Goal: Task Accomplishment & Management: Manage account settings

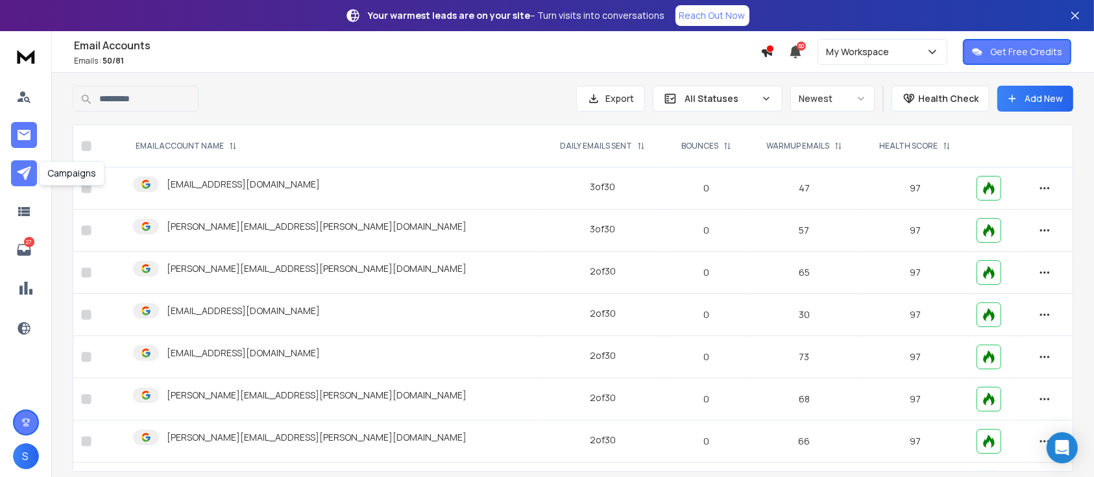
click at [30, 165] on icon at bounding box center [24, 173] width 16 height 16
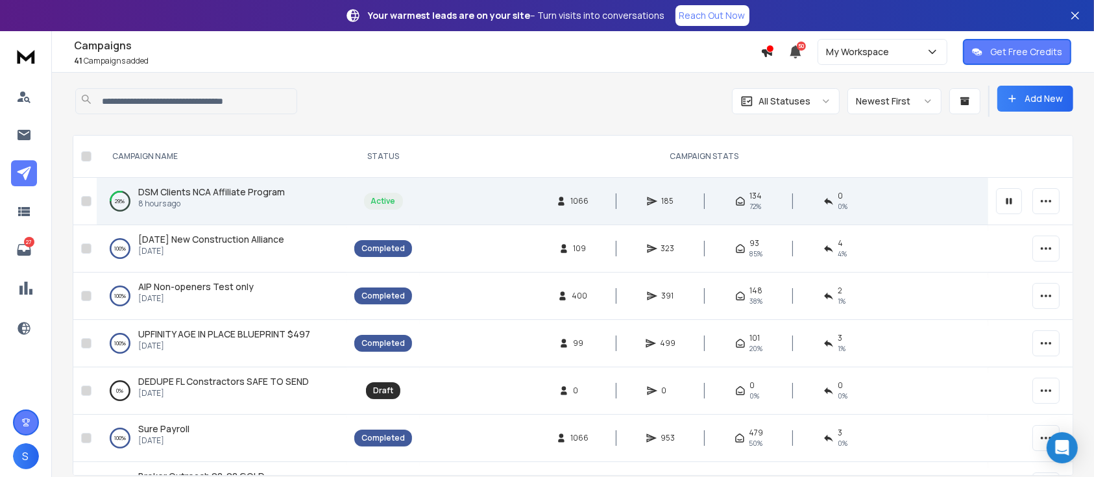
click at [211, 197] on span "DSM Clients NCA Affiliate Program" at bounding box center [211, 192] width 147 height 12
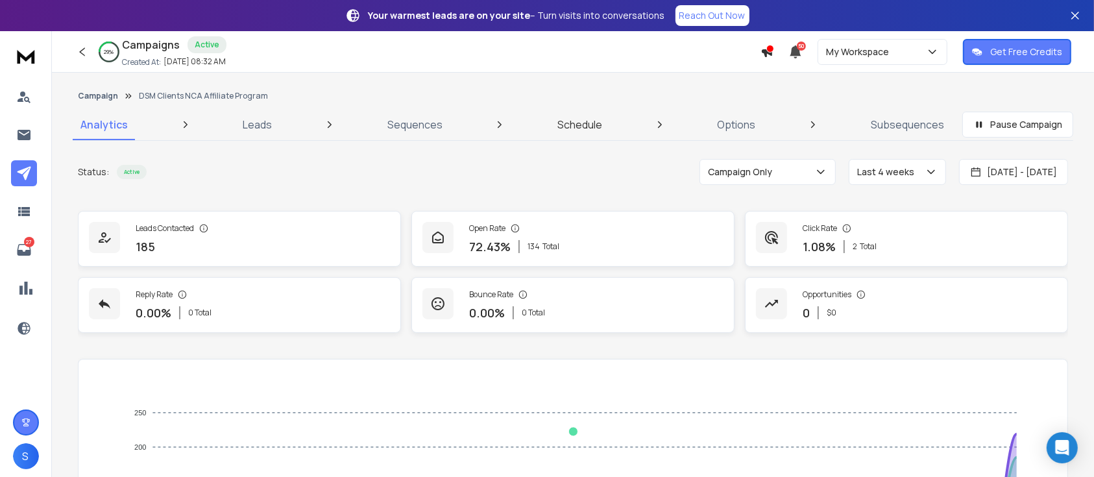
click at [566, 122] on p "Schedule" at bounding box center [579, 125] width 45 height 16
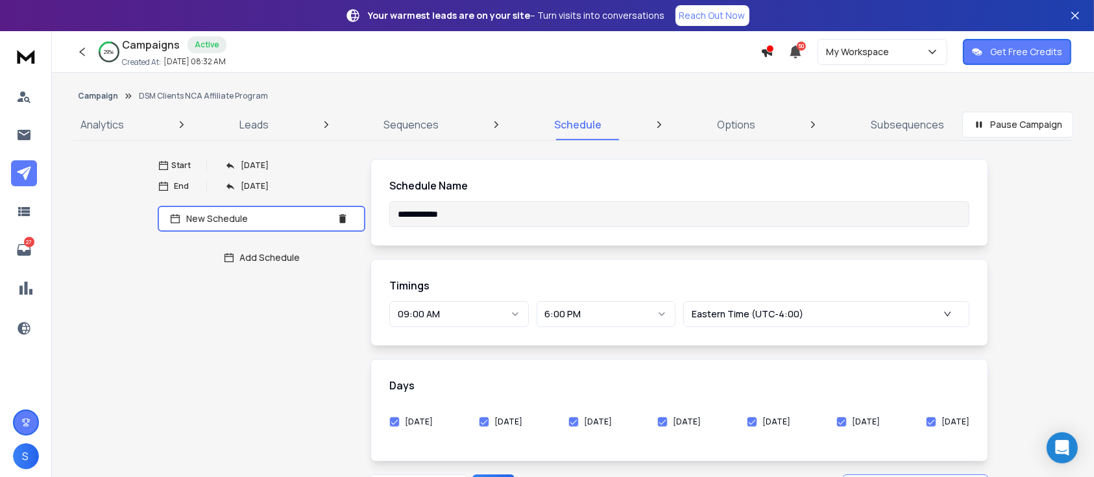
scroll to position [41, 0]
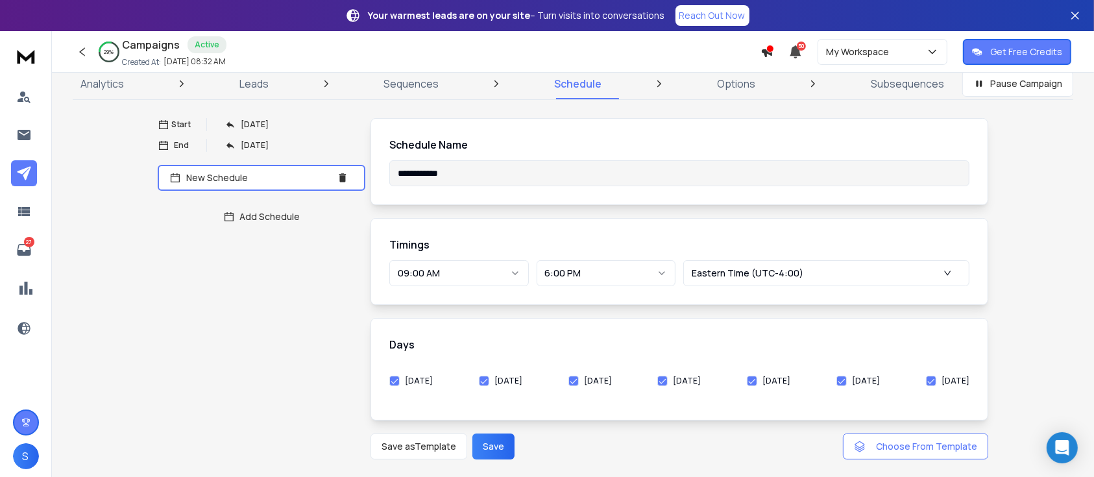
click at [492, 448] on button "Save" at bounding box center [493, 446] width 42 height 26
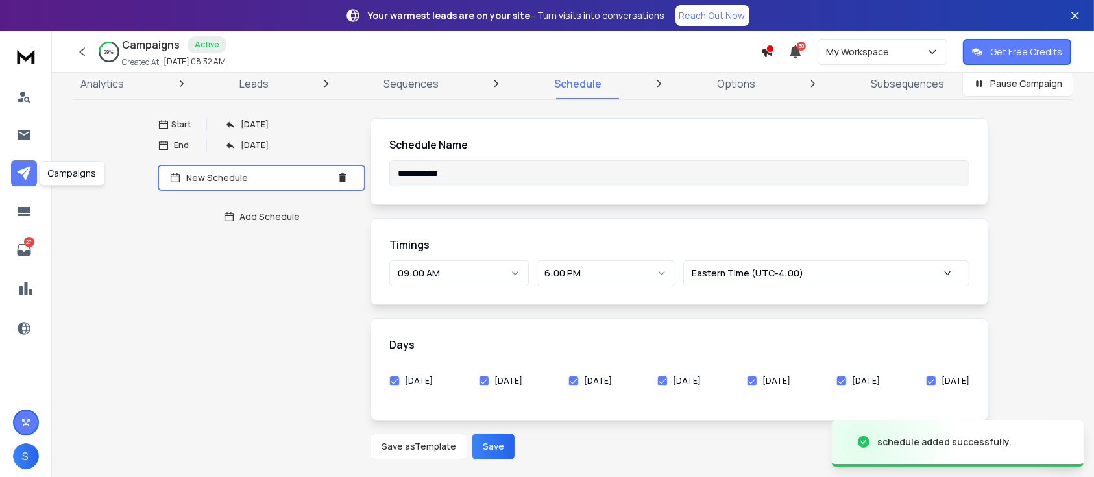
click at [22, 168] on icon at bounding box center [24, 173] width 16 height 16
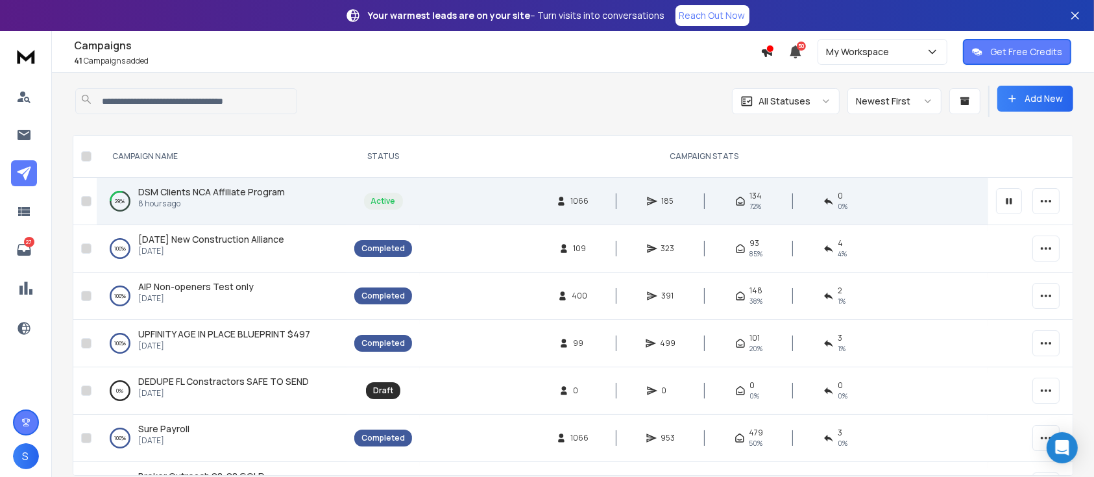
click at [181, 205] on p "8 hours ago" at bounding box center [211, 204] width 147 height 10
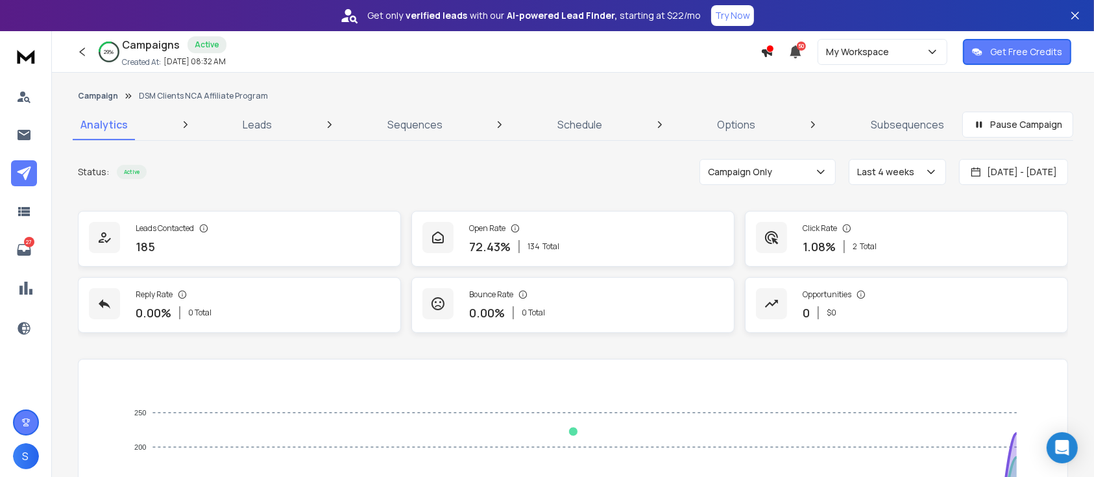
click at [825, 237] on p "1.08 %" at bounding box center [819, 246] width 33 height 18
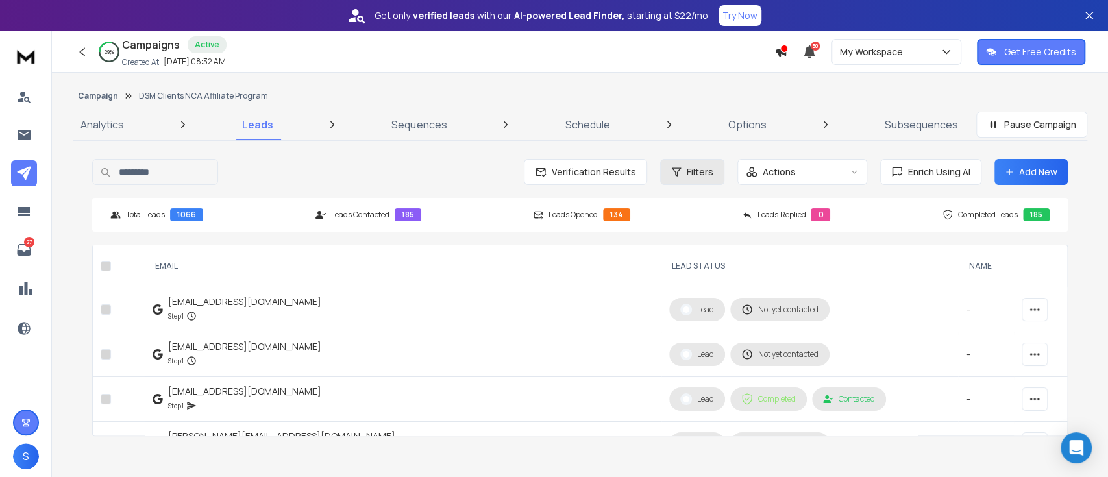
click at [678, 172] on icon "button" at bounding box center [676, 172] width 10 height 10
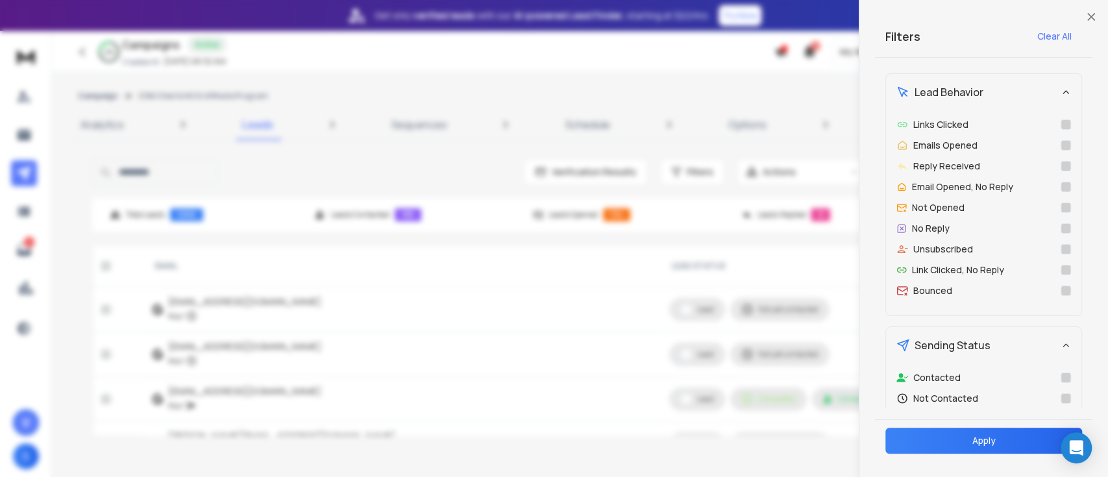
click at [939, 265] on p "Link Clicked, No Reply" at bounding box center [958, 269] width 92 height 13
click at [1060, 265] on button "Link Clicked, No Reply" at bounding box center [1065, 270] width 10 height 10
click at [956, 431] on button "Apply" at bounding box center [983, 441] width 197 height 26
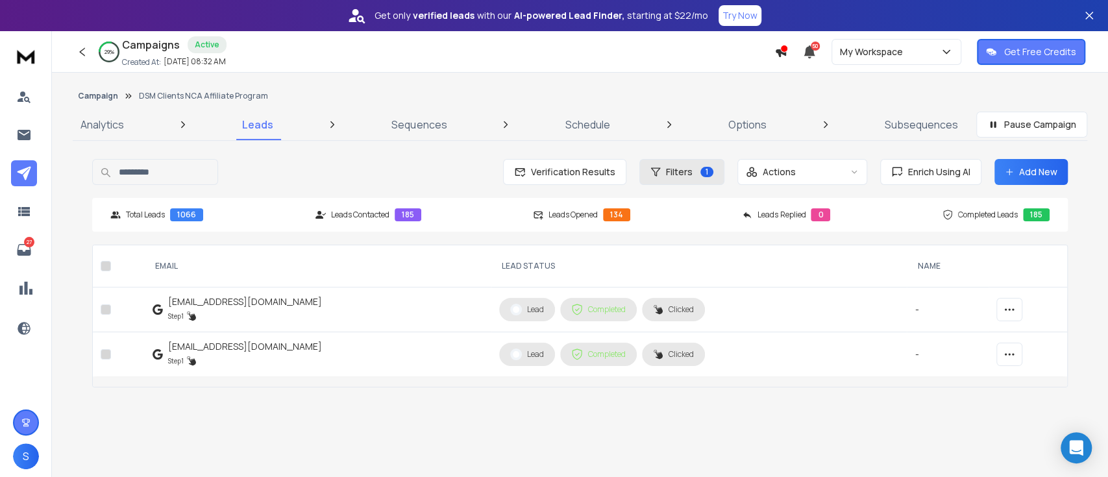
click at [677, 165] on span "Filters" at bounding box center [679, 171] width 27 height 13
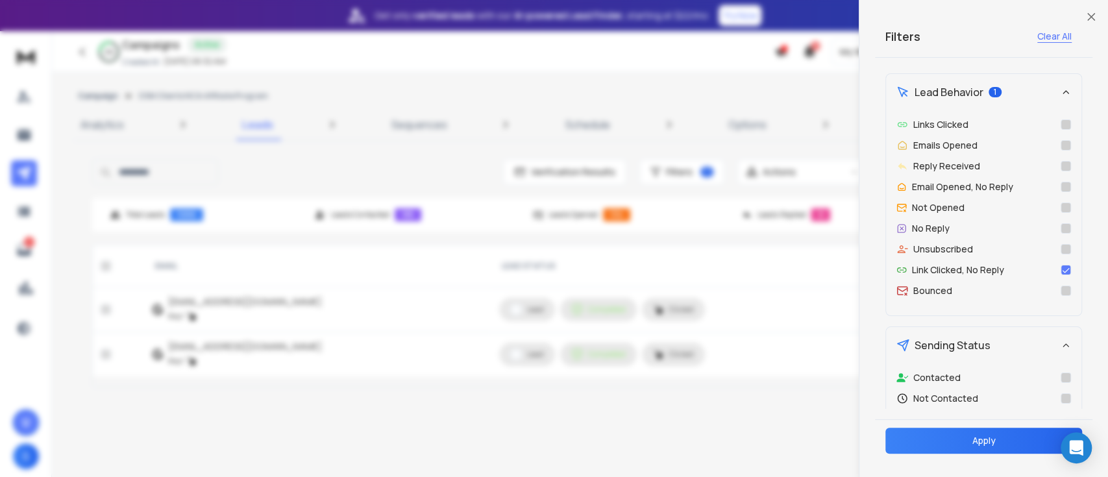
click at [1054, 35] on button "Clear All" at bounding box center [1054, 36] width 55 height 26
click at [930, 439] on button "Apply" at bounding box center [983, 441] width 197 height 26
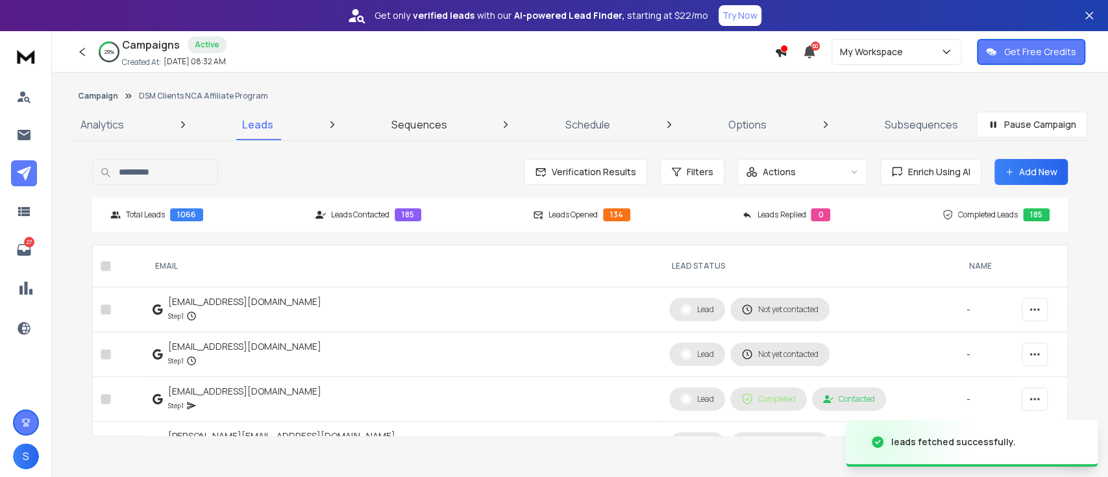
click at [410, 119] on p "Sequences" at bounding box center [418, 125] width 55 height 16
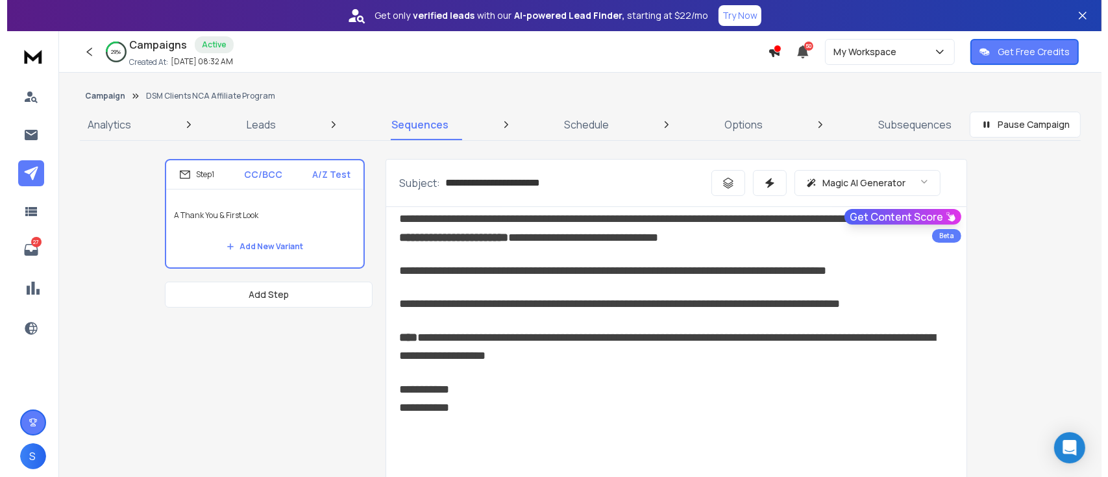
scroll to position [99, 0]
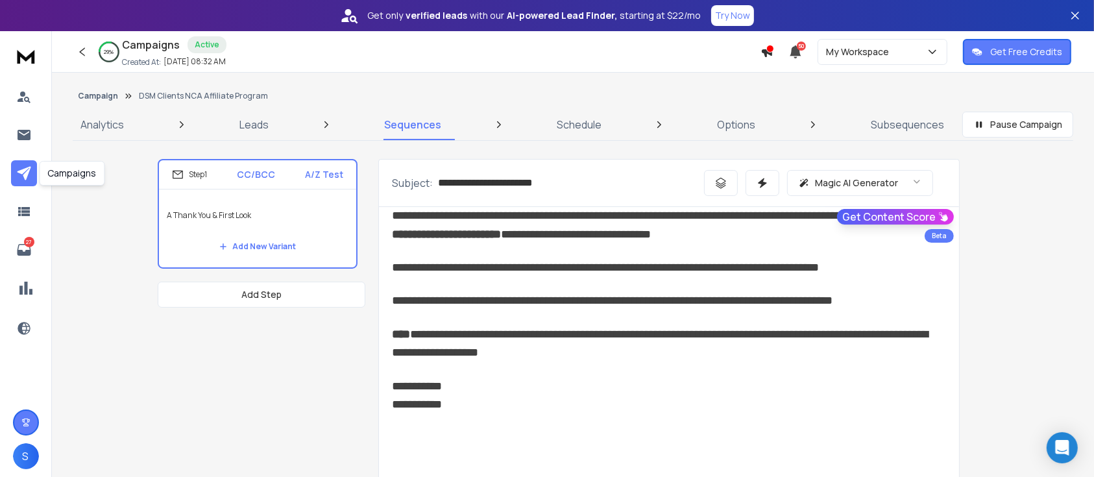
click at [15, 165] on link at bounding box center [24, 173] width 26 height 26
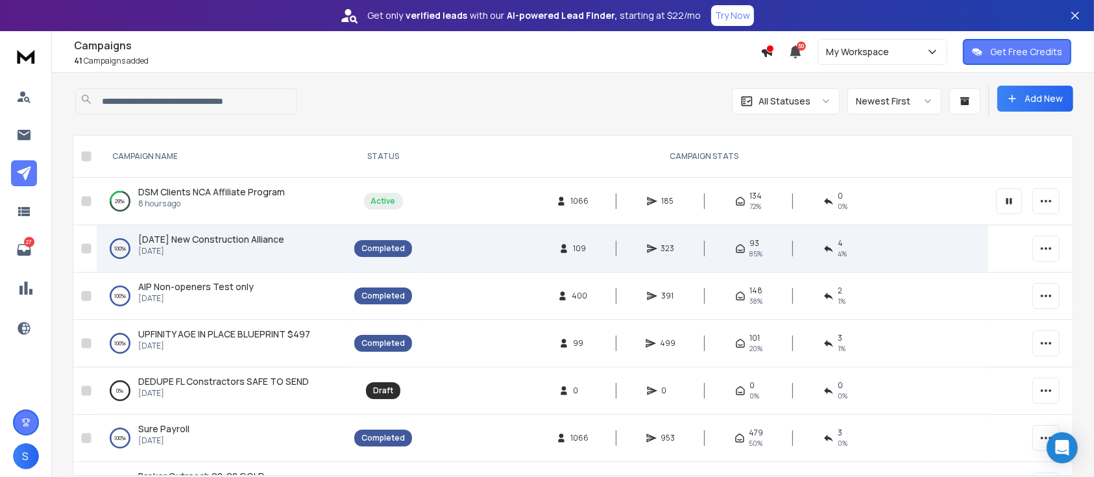
click at [197, 248] on p "[DATE]" at bounding box center [211, 251] width 146 height 10
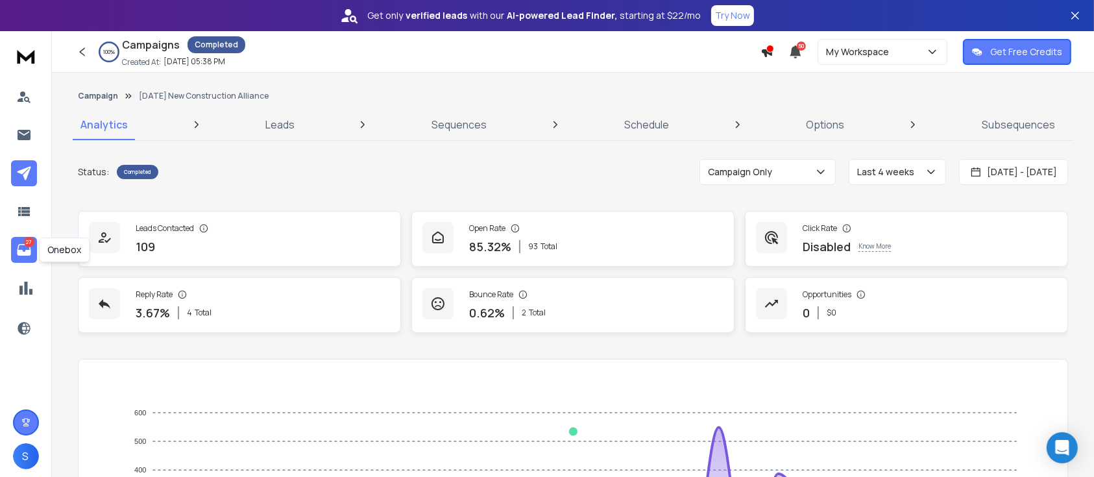
click at [30, 242] on p "27" at bounding box center [29, 242] width 10 height 10
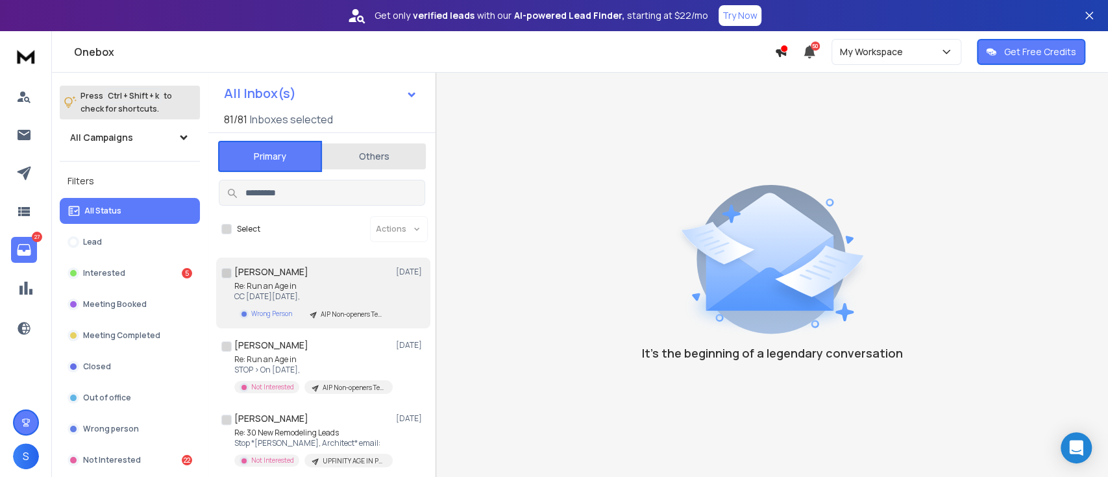
click at [269, 283] on p "Re: Run an Age in" at bounding box center [312, 286] width 156 height 10
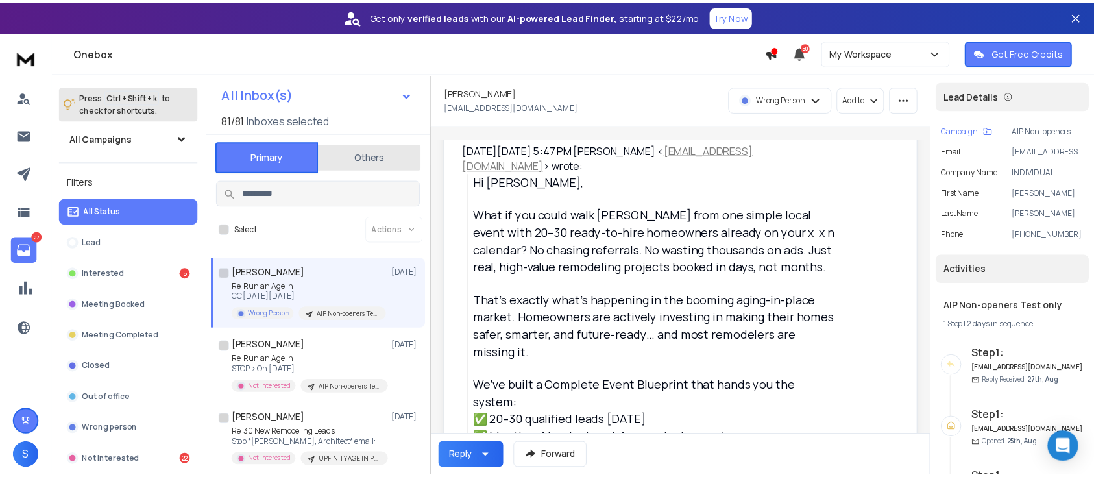
scroll to position [173, 0]
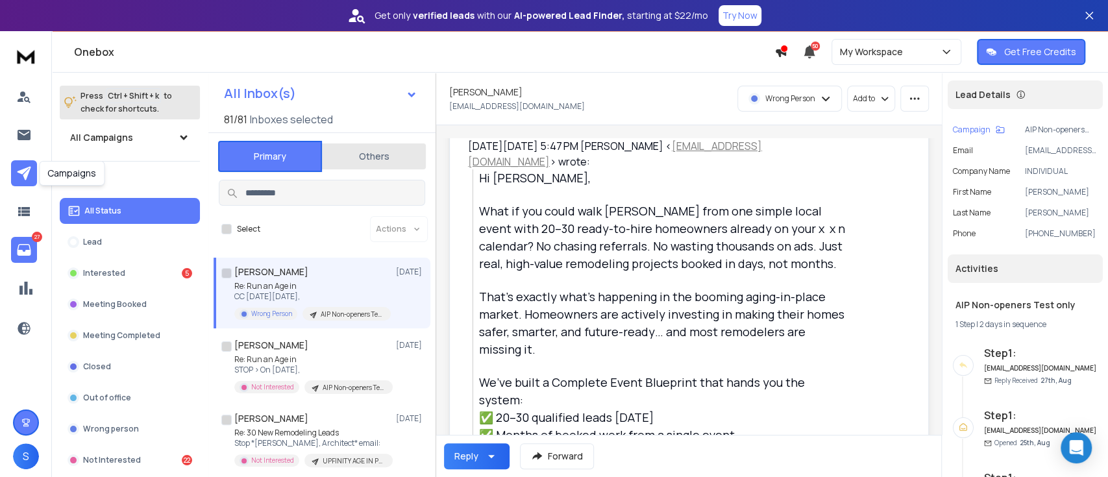
click at [29, 171] on icon at bounding box center [24, 173] width 16 height 16
